Goal: Task Accomplishment & Management: Use online tool/utility

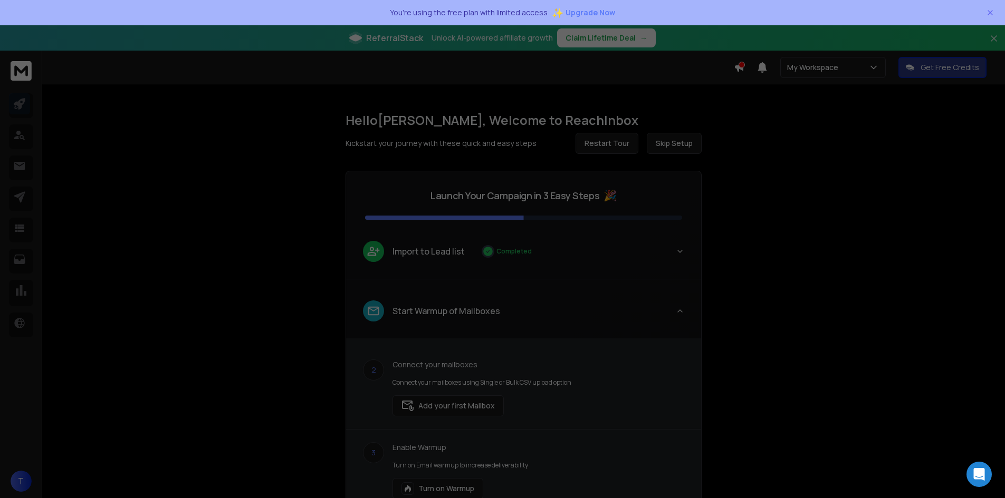
click at [157, 195] on div "Hello [PERSON_NAME] , Welcome to ReachInbox Kickstart your journey with these q…" at bounding box center [523, 346] width 929 height 503
click at [17, 71] on icon at bounding box center [21, 71] width 21 height 20
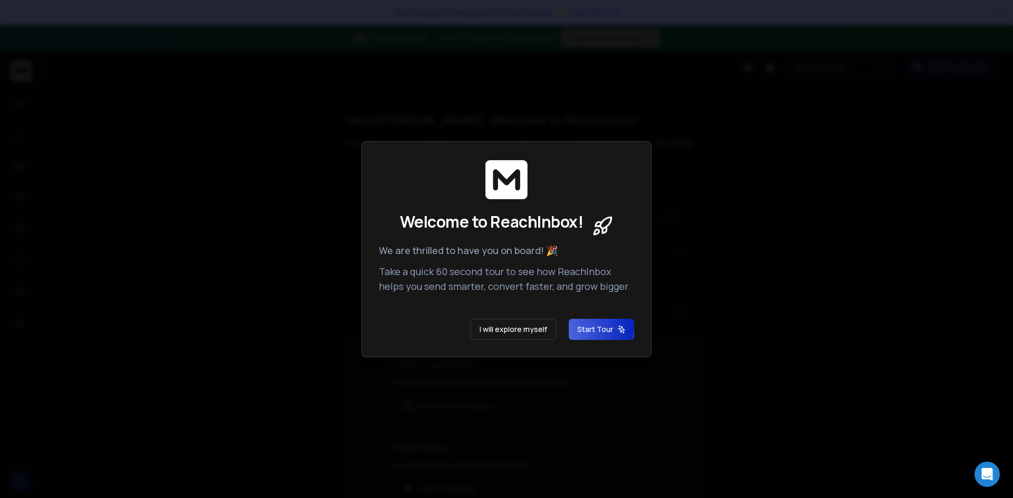
click at [596, 327] on span "Start Tour" at bounding box center [601, 329] width 49 height 11
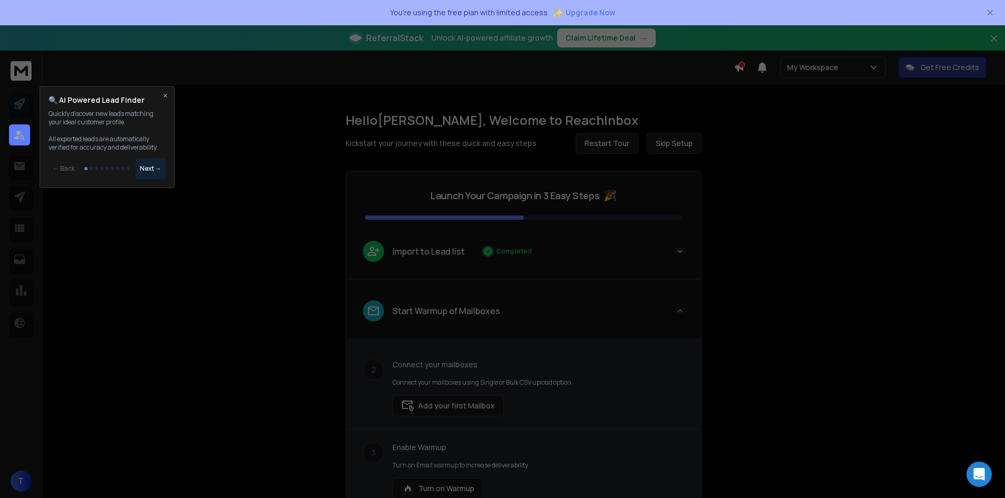
click at [144, 166] on button "Next →" at bounding box center [151, 168] width 30 height 21
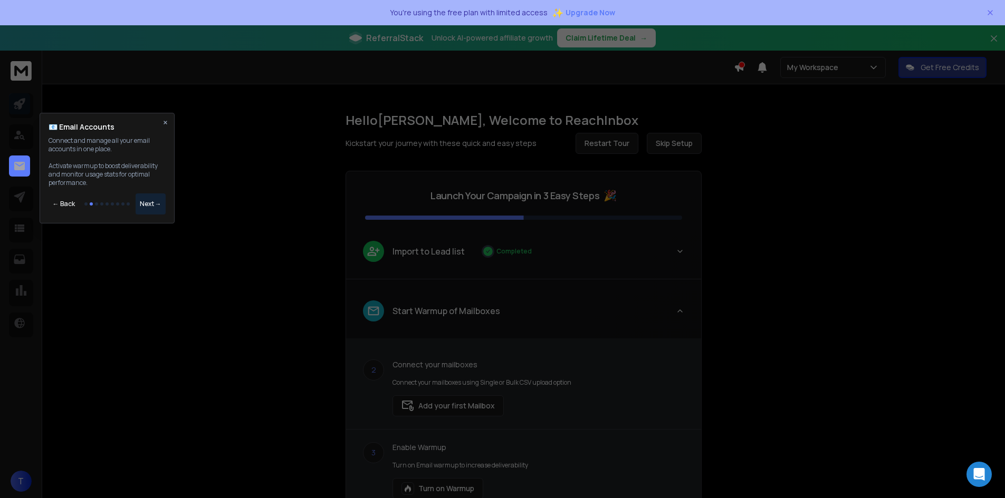
click at [148, 205] on button "Next →" at bounding box center [151, 204] width 30 height 21
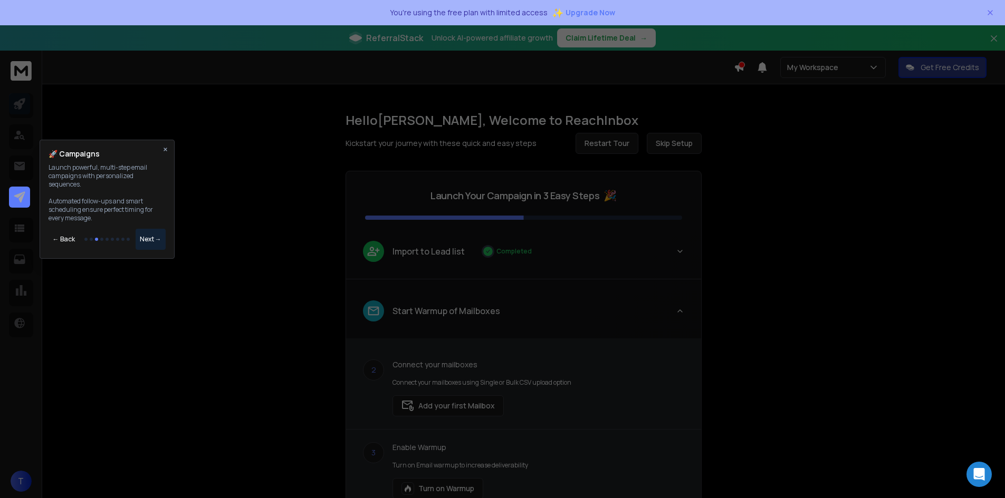
click at [149, 240] on button "Next →" at bounding box center [151, 239] width 30 height 21
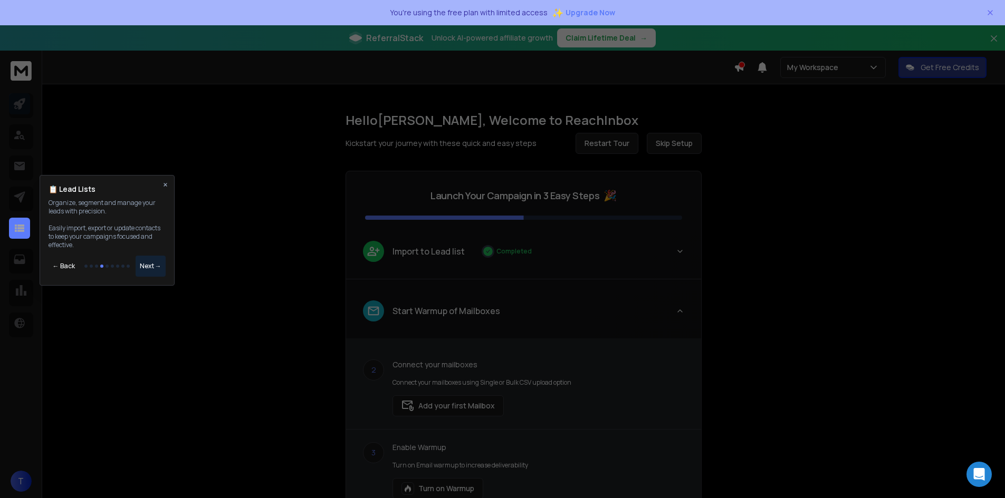
click at [149, 266] on button "Next →" at bounding box center [151, 266] width 30 height 21
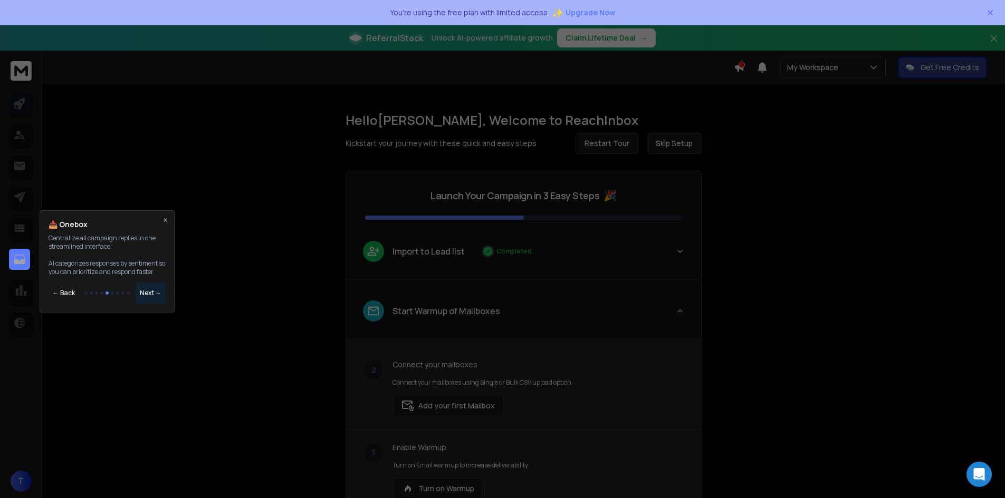
click at [146, 292] on button "Next →" at bounding box center [151, 293] width 30 height 21
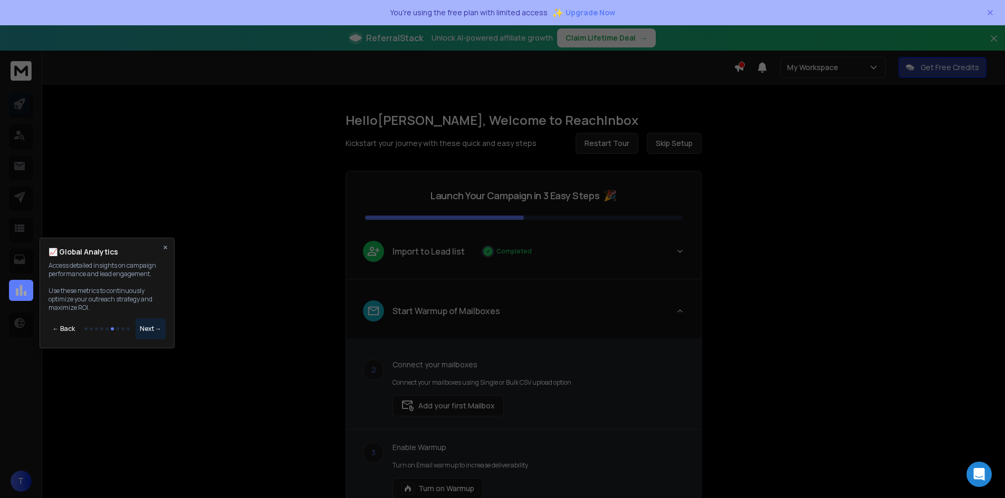
click at [148, 329] on button "Next →" at bounding box center [151, 329] width 30 height 21
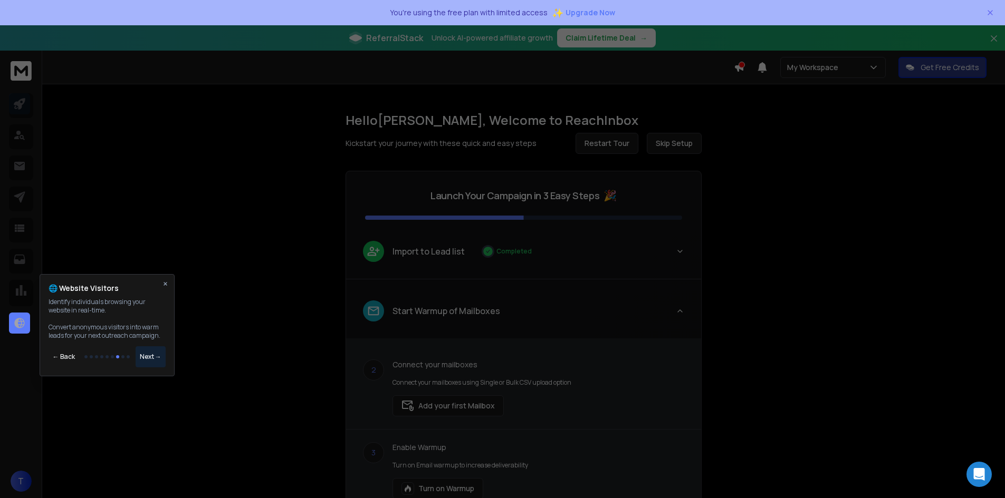
click at [148, 354] on button "Next →" at bounding box center [151, 356] width 30 height 21
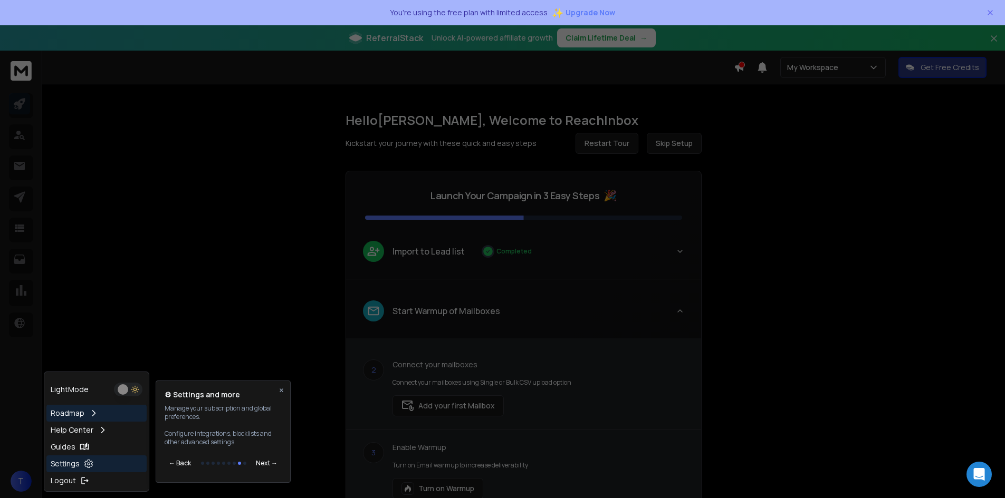
click at [150, 353] on div "Hello [PERSON_NAME] , Welcome to ReachInbox Kickstart your journey with these q…" at bounding box center [523, 346] width 929 height 503
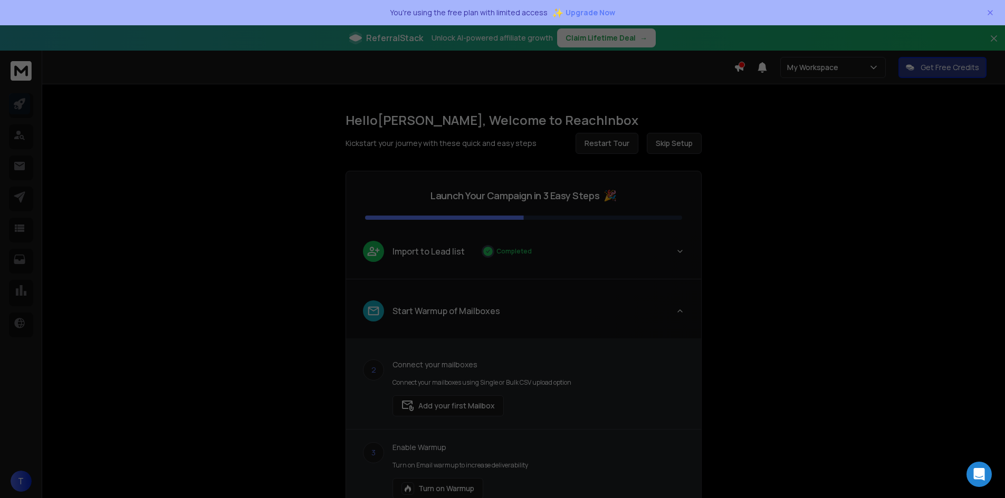
click at [15, 322] on div at bounding box center [21, 325] width 24 height 25
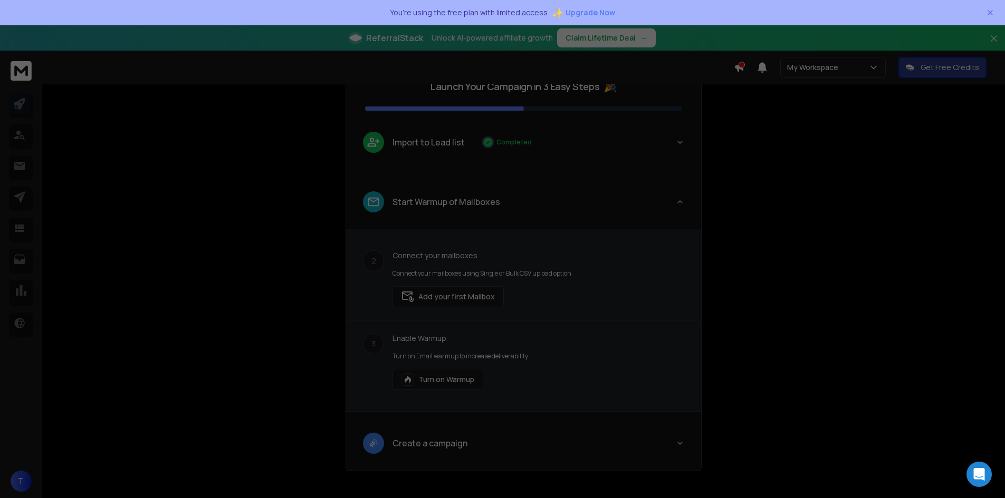
scroll to position [110, 0]
click at [462, 293] on button "Add your first Mailbox" at bounding box center [447, 296] width 111 height 21
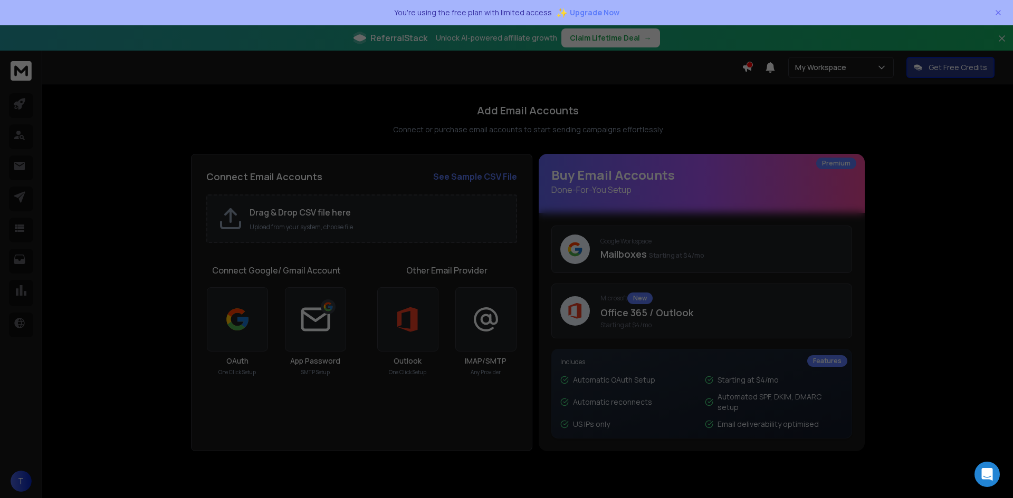
click at [721, 249] on p "Mailboxes Starting at $4/mo" at bounding box center [721, 254] width 243 height 15
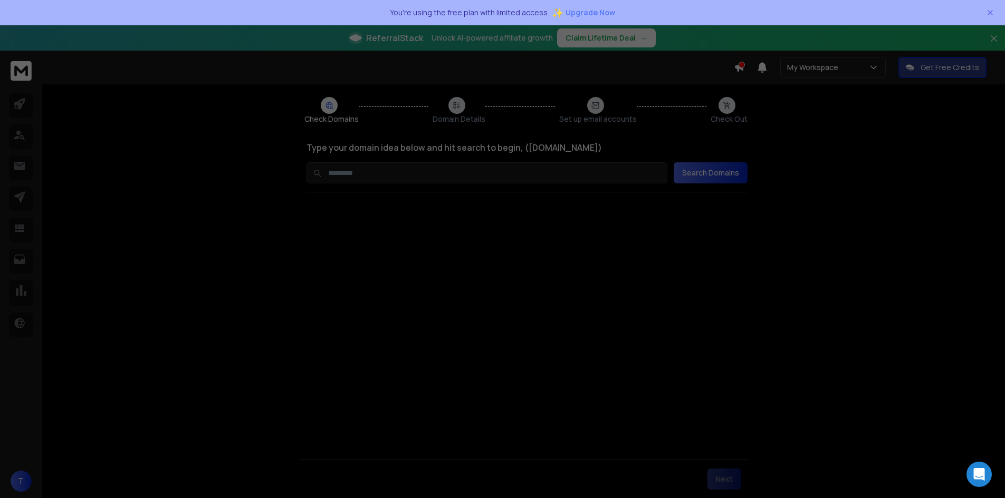
click at [533, 169] on input at bounding box center [486, 172] width 361 height 21
click at [695, 173] on button "Search Domains" at bounding box center [710, 172] width 74 height 21
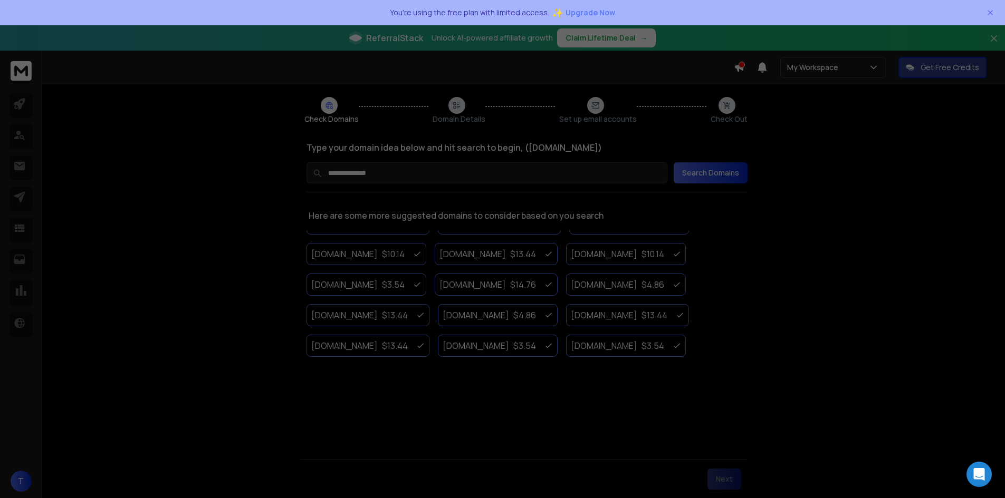
drag, startPoint x: 388, startPoint y: 174, endPoint x: 217, endPoint y: 156, distance: 171.8
click at [217, 156] on section "**********" at bounding box center [523, 317] width 962 height 467
click at [688, 175] on button "Search Domains" at bounding box center [710, 172] width 74 height 21
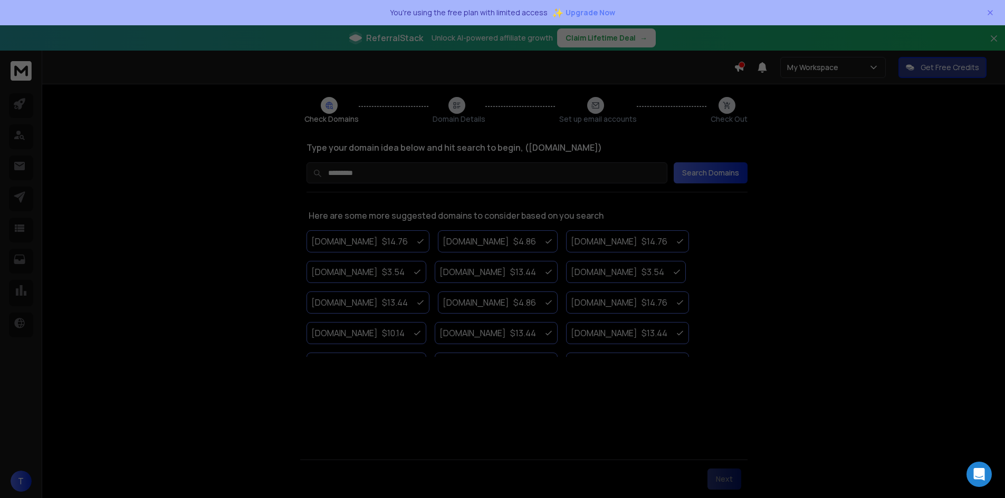
drag, startPoint x: 322, startPoint y: 171, endPoint x: 233, endPoint y: 159, distance: 89.9
click at [233, 159] on section "Check Domains Domain Details Set up email accounts Check Out Type your domain i…" at bounding box center [523, 317] width 962 height 467
click at [712, 172] on button "Search Domains" at bounding box center [710, 172] width 74 height 21
drag, startPoint x: 401, startPoint y: 169, endPoint x: 207, endPoint y: 153, distance: 194.2
click at [207, 153] on section "**********" at bounding box center [523, 317] width 962 height 467
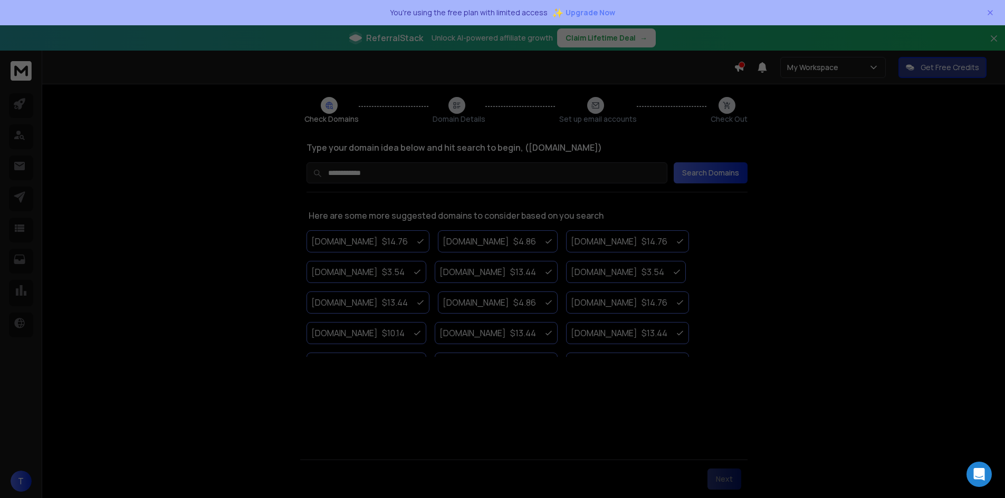
type input "**********"
click at [702, 177] on button "Search Domains" at bounding box center [710, 172] width 74 height 21
click at [825, 160] on section "**********" at bounding box center [523, 317] width 962 height 467
click at [240, 320] on section "**********" at bounding box center [523, 317] width 962 height 467
click at [19, 107] on div at bounding box center [21, 105] width 24 height 25
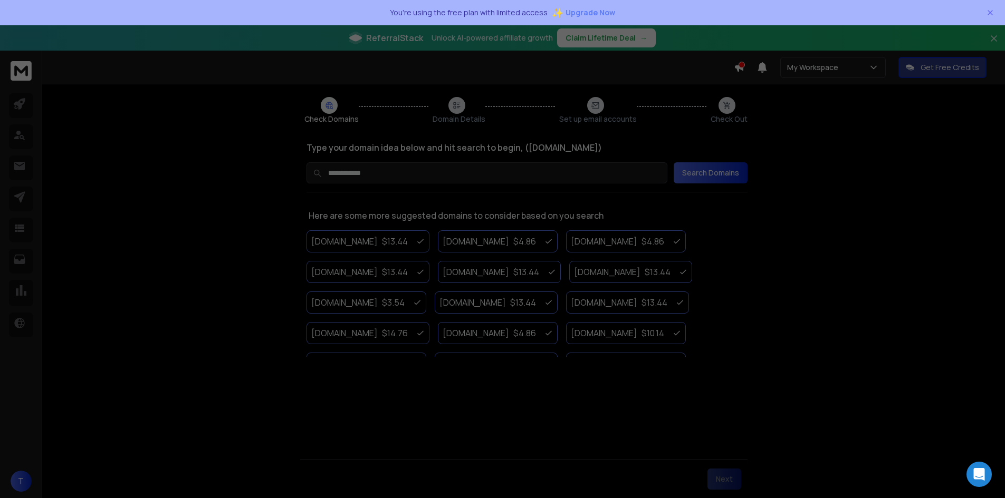
click at [146, 170] on section "**********" at bounding box center [523, 317] width 962 height 467
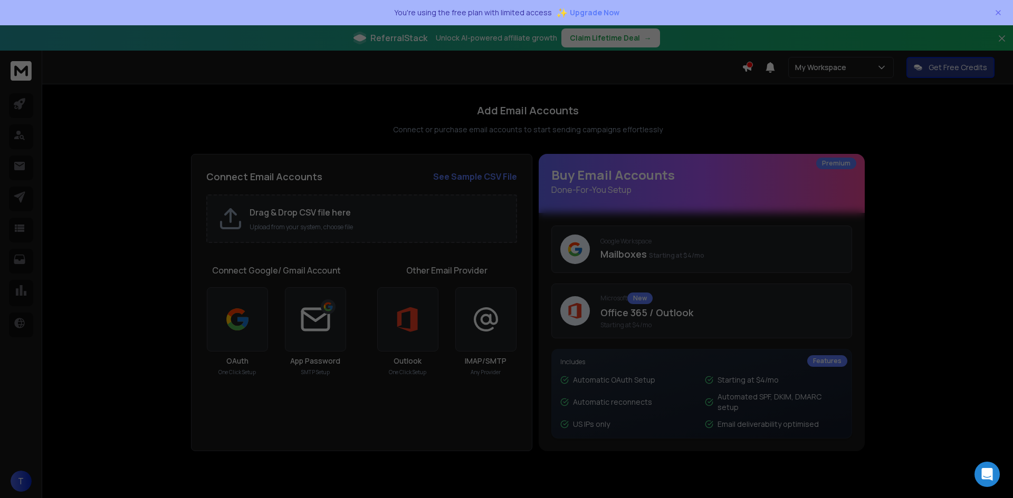
click at [81, 123] on div "Add Email Accounts Connect or purchase email accounts to start sending campaign…" at bounding box center [527, 119] width 970 height 32
click at [28, 71] on icon at bounding box center [21, 71] width 21 height 20
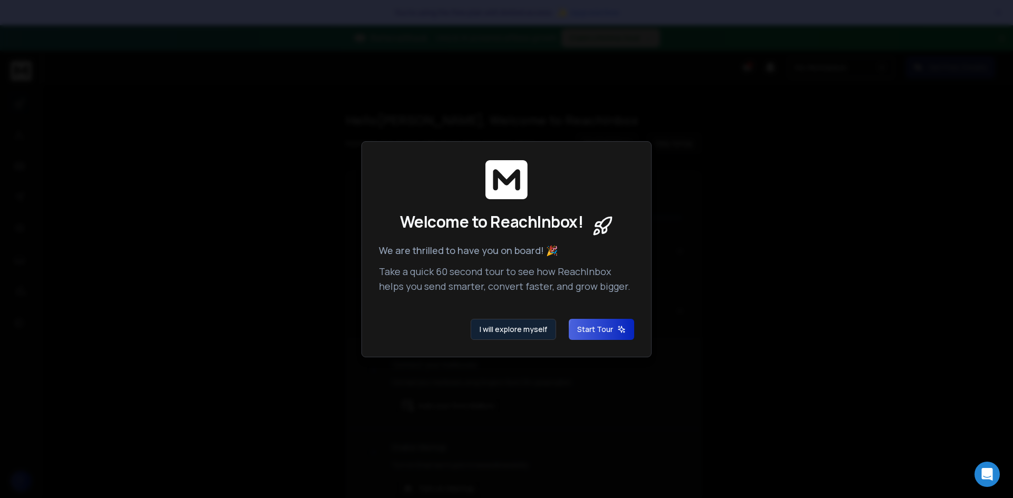
click at [516, 330] on button "I will explore myself" at bounding box center [512, 329] width 85 height 21
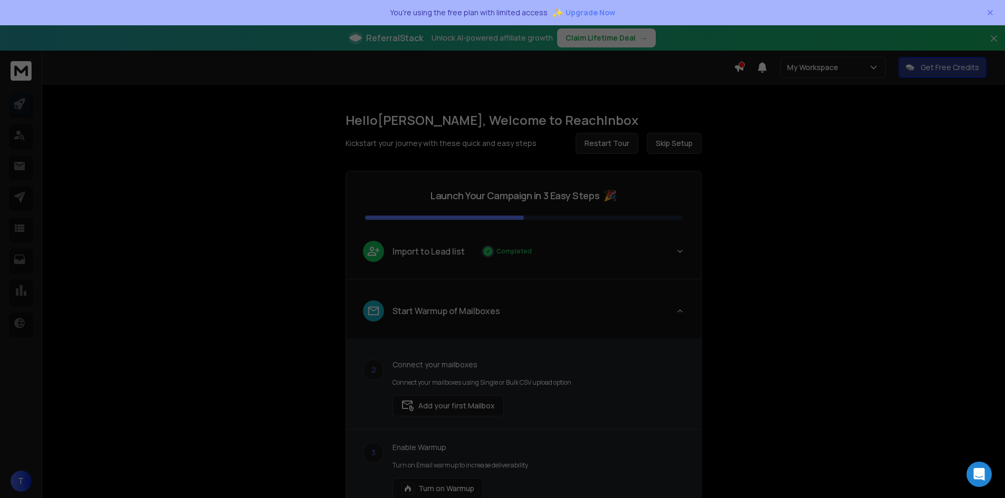
click at [548, 246] on button "Import to Lead list Completed" at bounding box center [523, 256] width 355 height 46
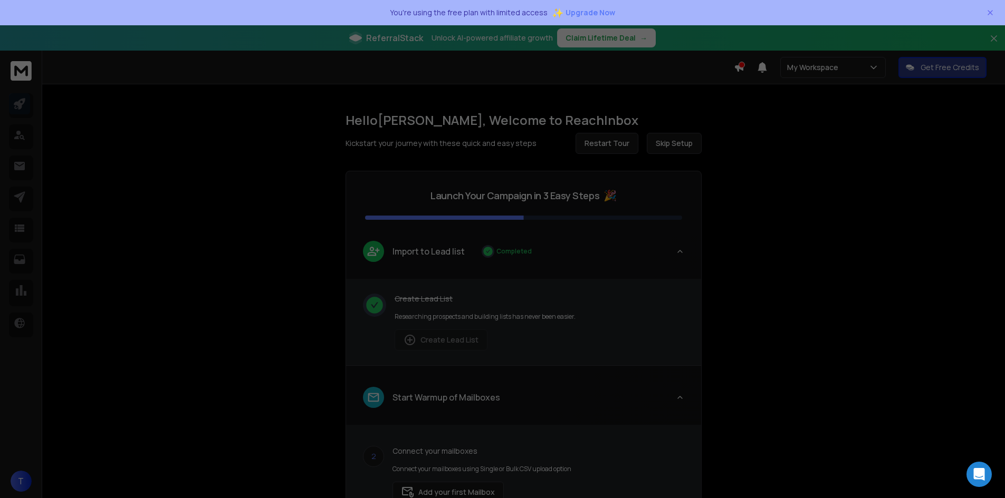
click at [446, 340] on div "Create Lead List" at bounding box center [539, 340] width 290 height 21
click at [681, 144] on span "Skip Setup" at bounding box center [674, 143] width 37 height 11
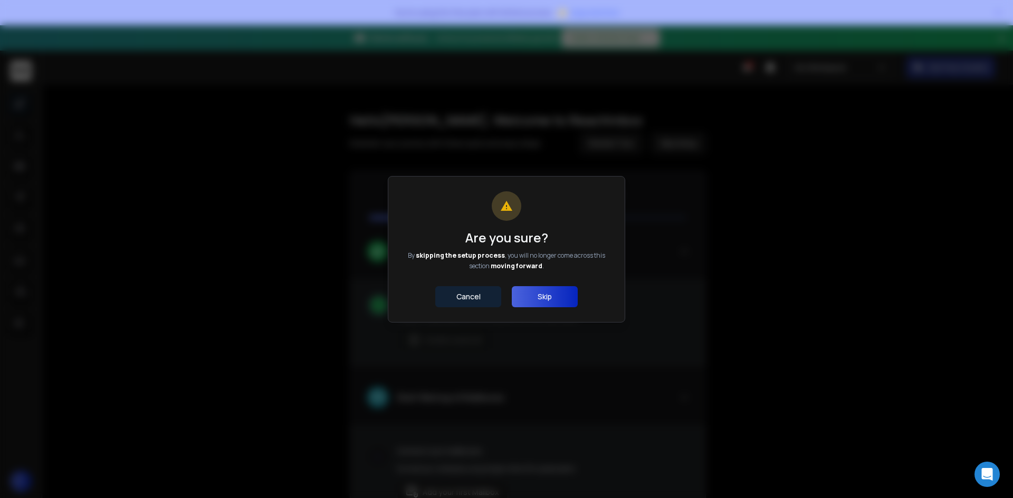
click at [537, 297] on button "Skip" at bounding box center [545, 296] width 66 height 21
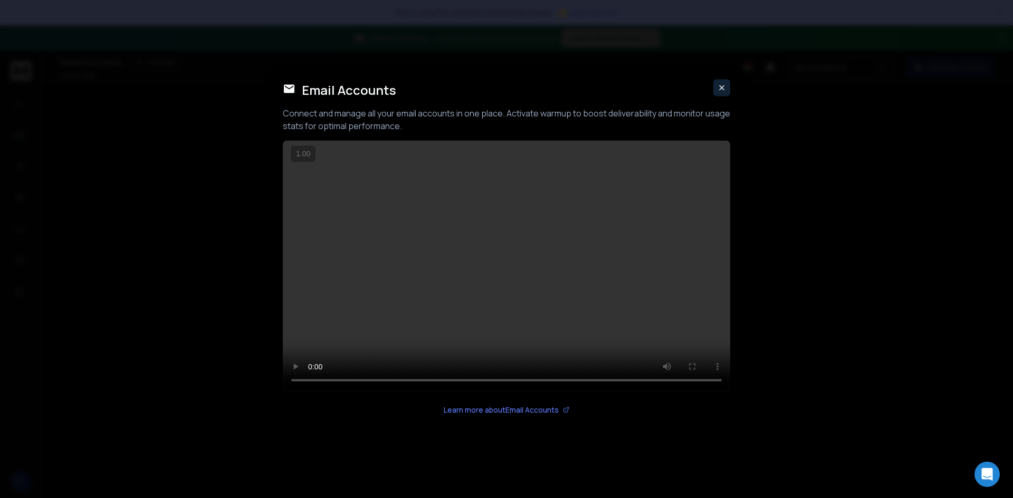
click at [718, 85] on icon at bounding box center [721, 87] width 8 height 8
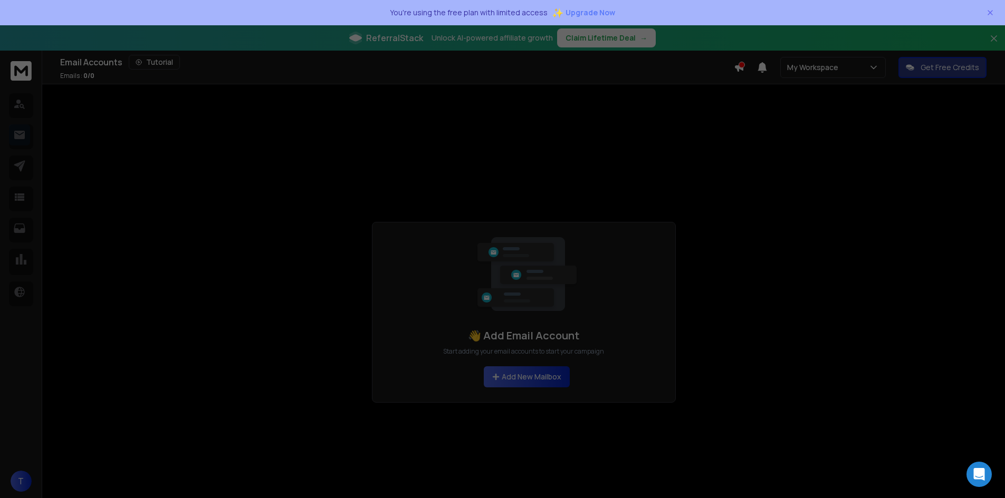
click at [56, 233] on div "👋 Add Email Account Start adding your email accounts to start your campaign Add…" at bounding box center [523, 312] width 962 height 456
click at [24, 134] on div at bounding box center [21, 136] width 24 height 25
click at [18, 108] on div at bounding box center [21, 105] width 24 height 25
drag, startPoint x: 218, startPoint y: 218, endPoint x: 209, endPoint y: 215, distance: 10.0
click at [216, 217] on div "👋 Add Email Account Start adding your email accounts to start your campaign Add…" at bounding box center [523, 312] width 929 height 435
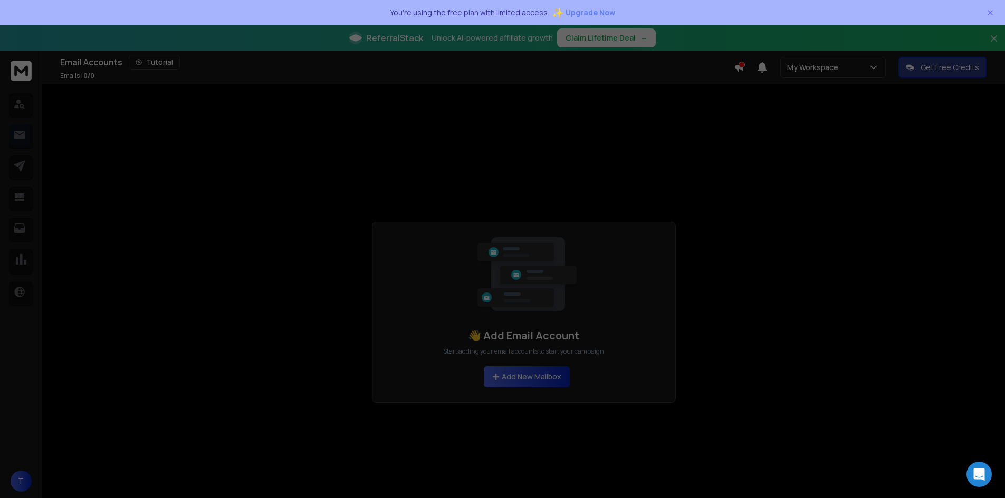
click at [20, 73] on icon at bounding box center [21, 71] width 21 height 20
click at [499, 373] on icon at bounding box center [495, 376] width 7 height 7
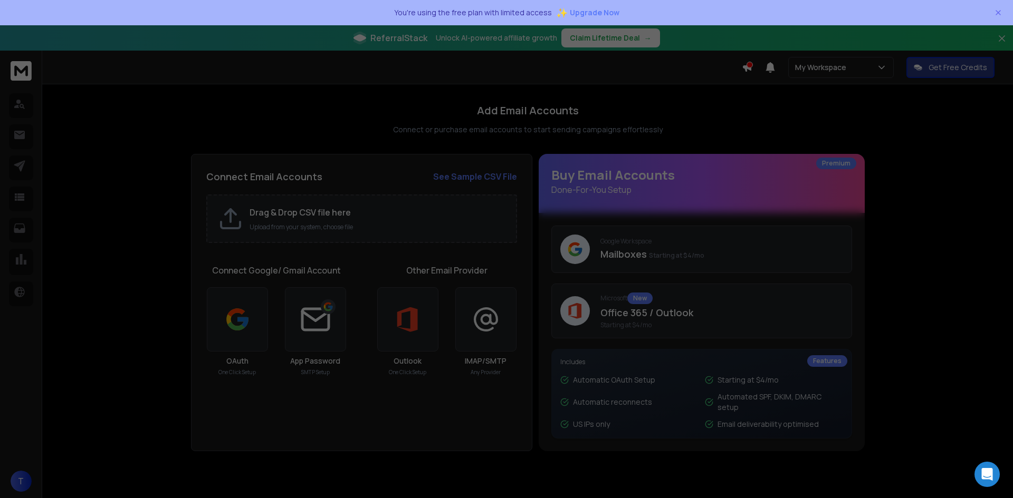
click at [21, 168] on div at bounding box center [21, 168] width 24 height 25
